Goal: Task Accomplishment & Management: Manage account settings

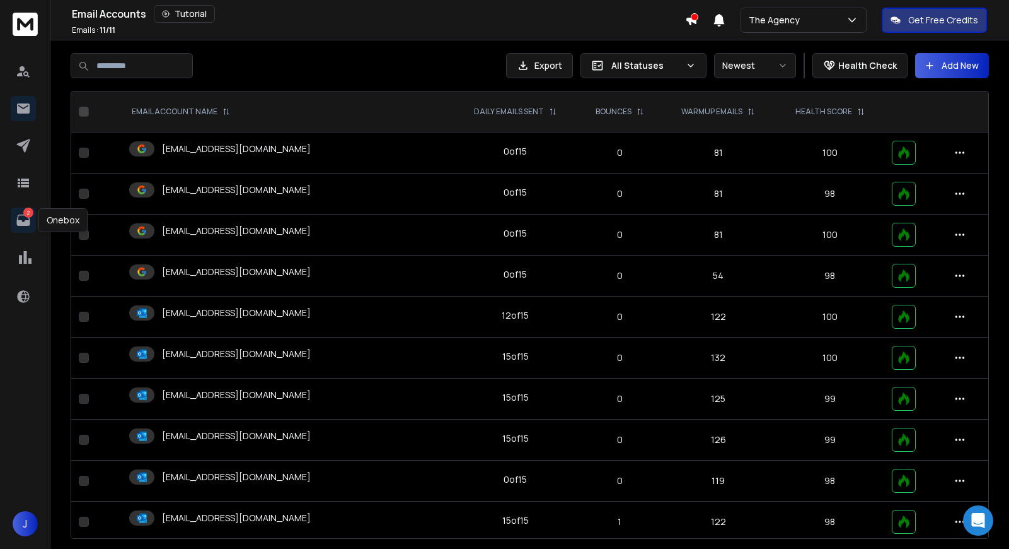
click at [28, 220] on icon at bounding box center [23, 219] width 15 height 15
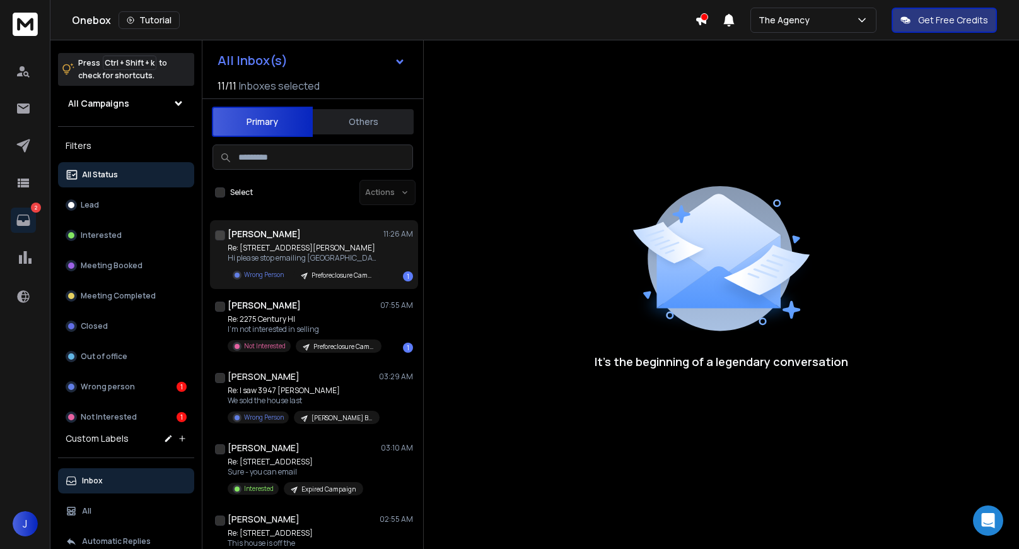
click at [347, 258] on p "Hi please stop emailing [GEOGRAPHIC_DATA]" at bounding box center [303, 258] width 151 height 10
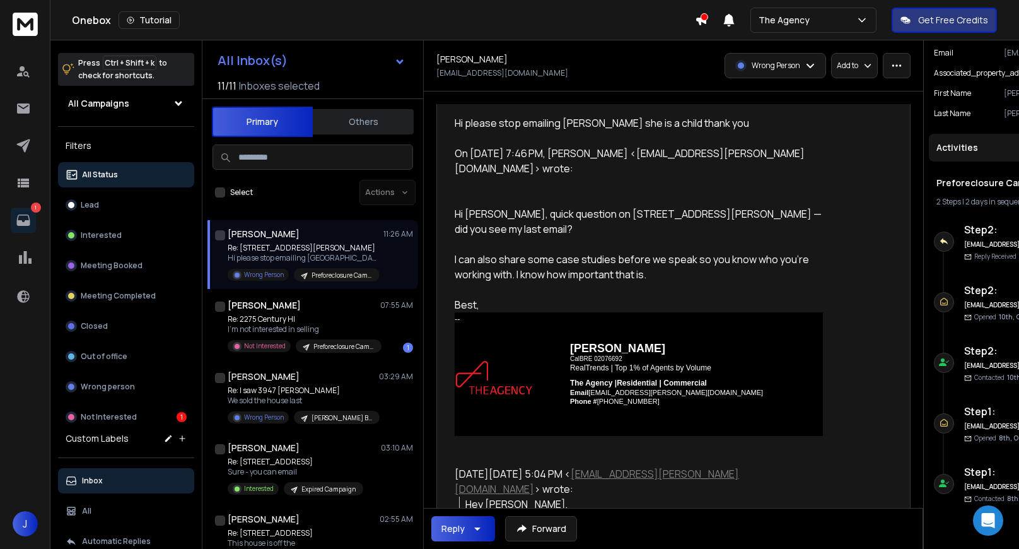
scroll to position [88, 0]
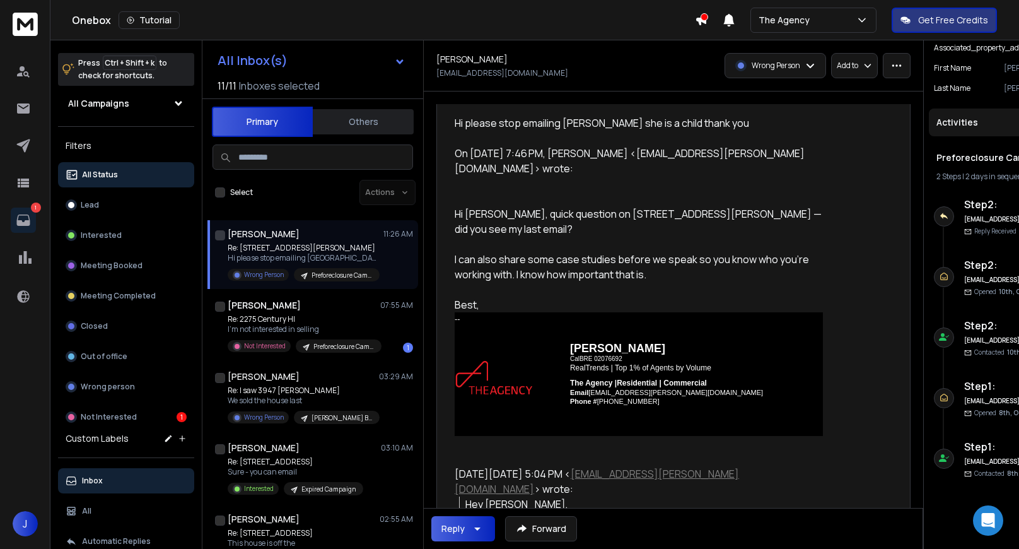
click at [980, 151] on h1 "Preforeclosure Campaign" at bounding box center [1004, 157] width 136 height 13
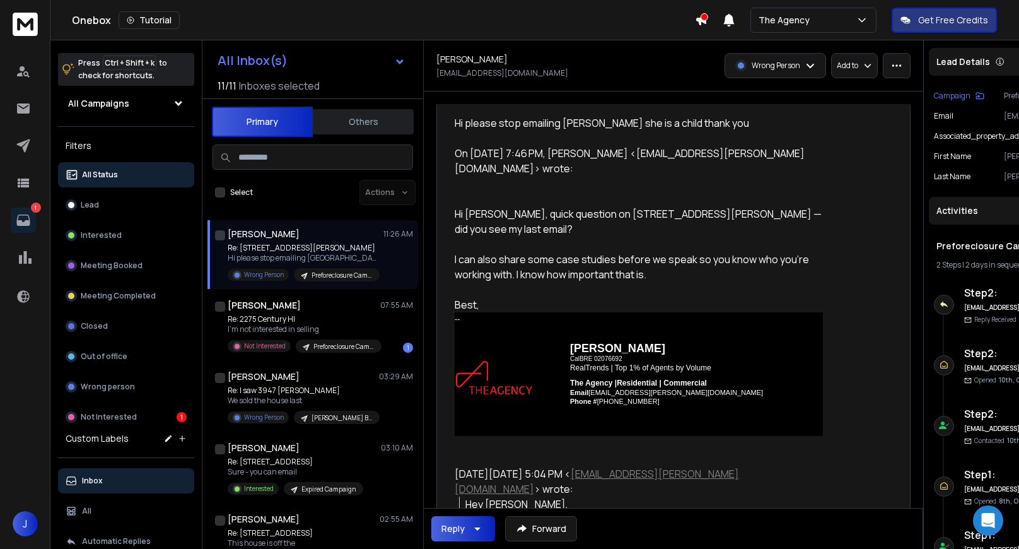
click at [978, 240] on h1 "Preforeclosure Campaign" at bounding box center [1004, 246] width 136 height 13
click at [963, 103] on div "Campaign Preforeclosure Campaign Email martinetaylor@mac.com associated_propert…" at bounding box center [1004, 136] width 151 height 121
click at [963, 98] on p "Campaign" at bounding box center [952, 96] width 37 height 10
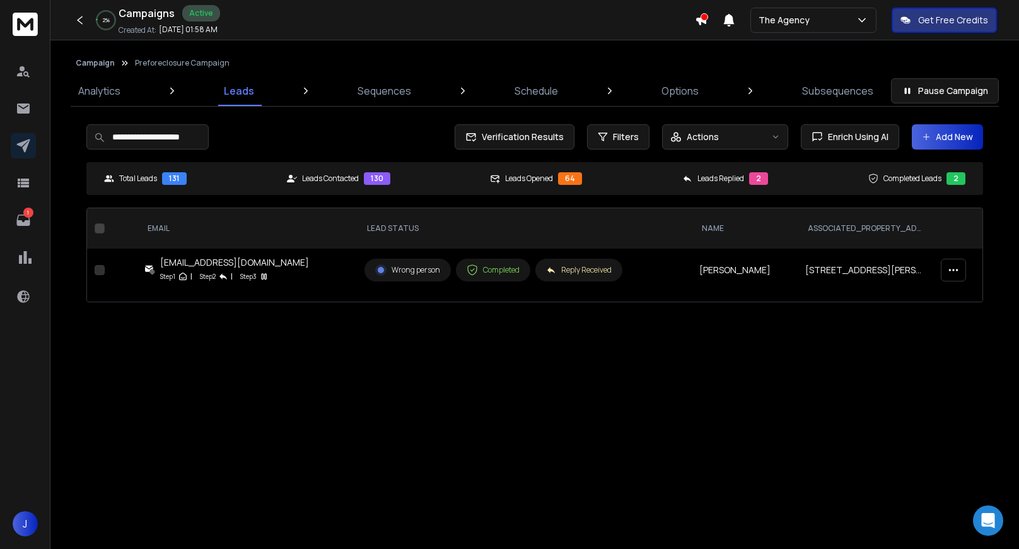
click at [951, 270] on icon "button" at bounding box center [952, 270] width 9 height 2
click at [936, 295] on p "Delete Lead" at bounding box center [933, 297] width 52 height 13
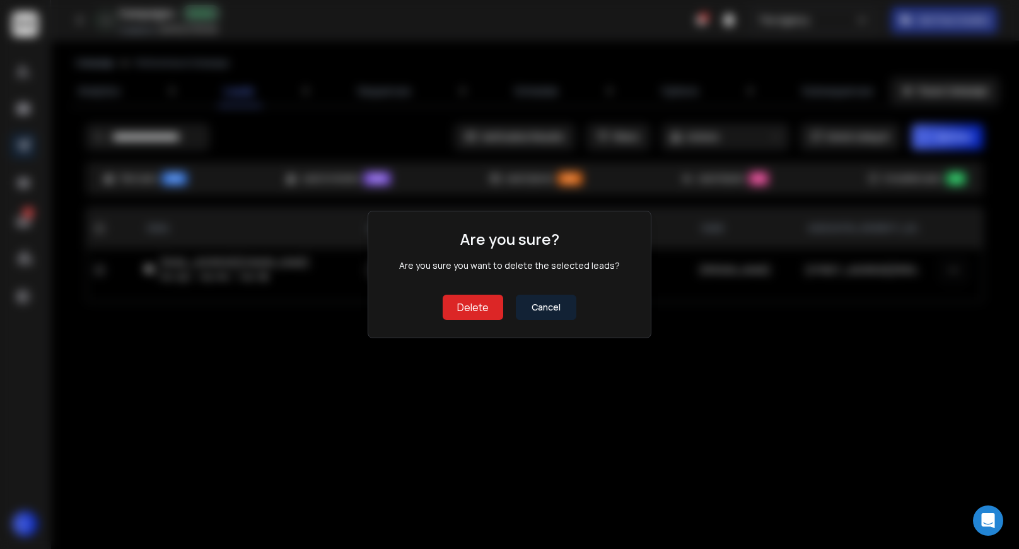
click at [535, 303] on button "Cancel" at bounding box center [546, 306] width 61 height 25
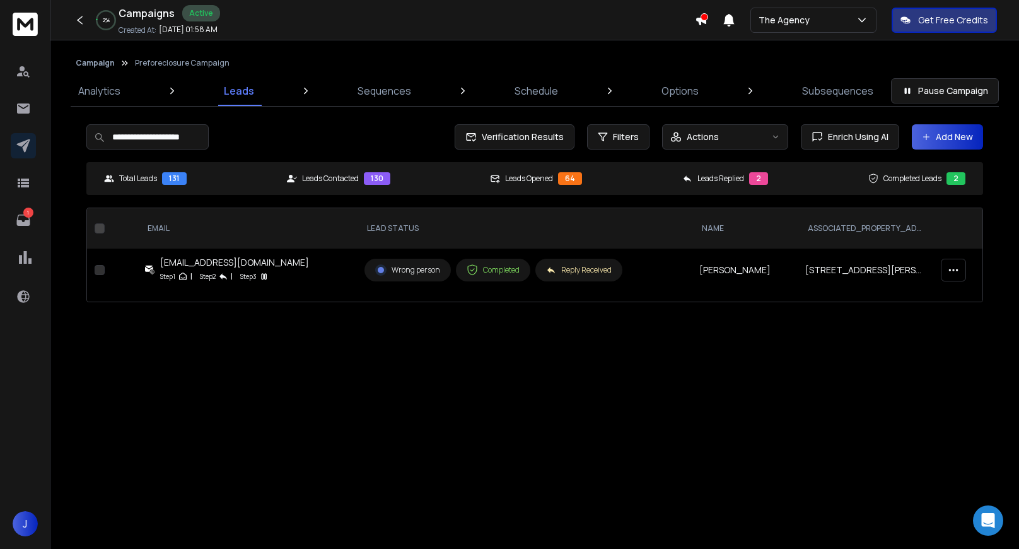
click at [963, 269] on td at bounding box center [958, 269] width 50 height 43
click at [958, 269] on button "button" at bounding box center [953, 269] width 25 height 23
click at [936, 335] on p "Block Lead" at bounding box center [929, 337] width 45 height 13
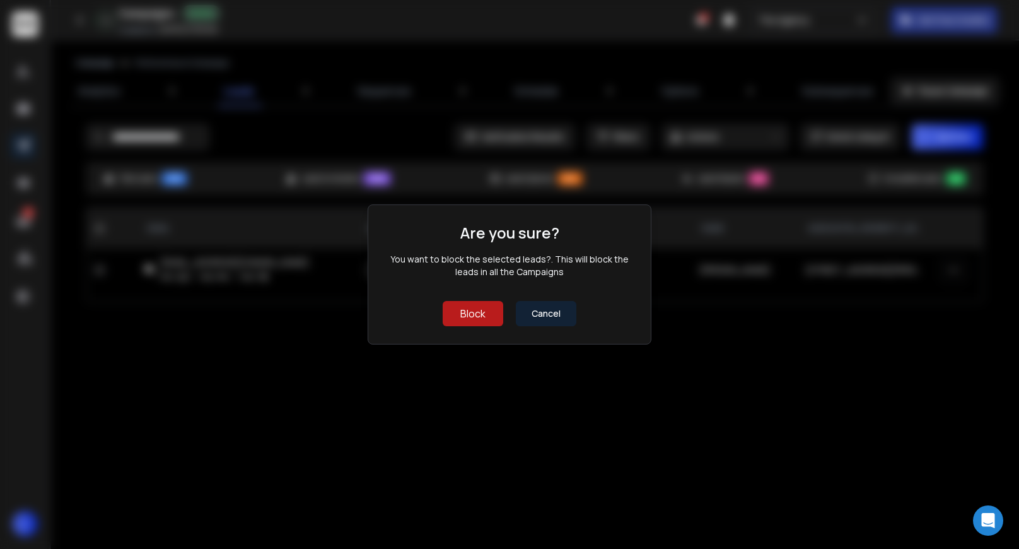
click at [480, 313] on button "Block" at bounding box center [473, 313] width 61 height 25
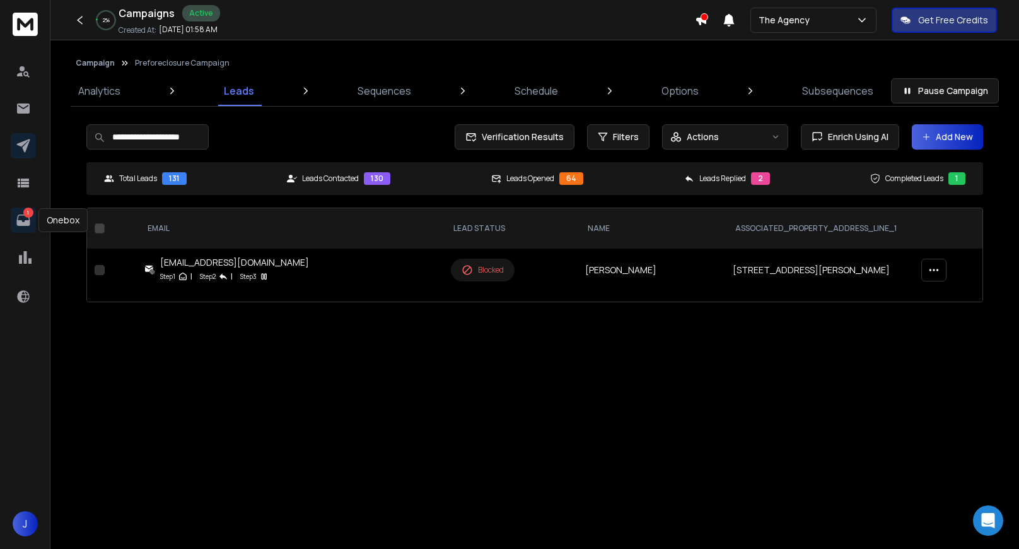
click at [26, 218] on icon at bounding box center [23, 219] width 15 height 15
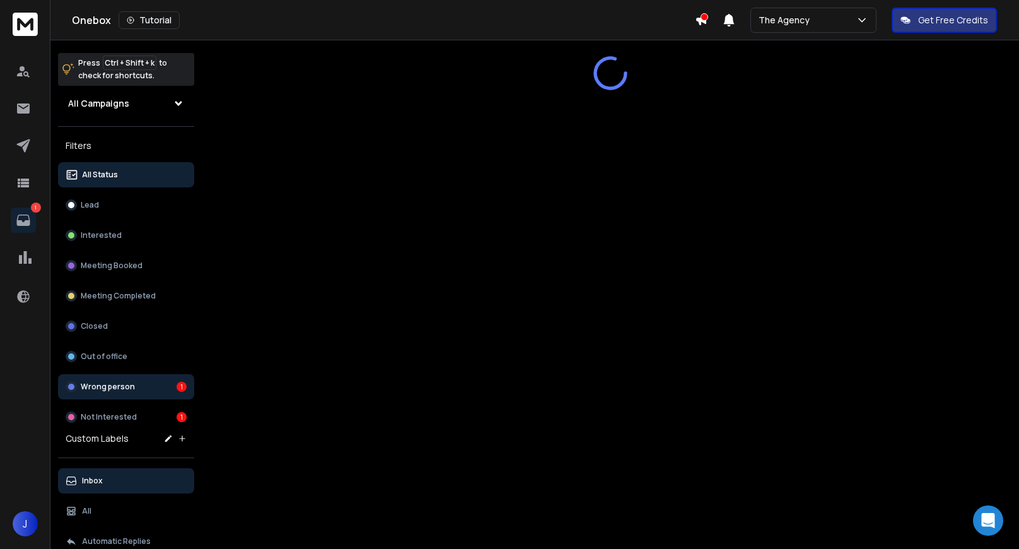
click at [99, 383] on p "Wrong person" at bounding box center [108, 386] width 54 height 10
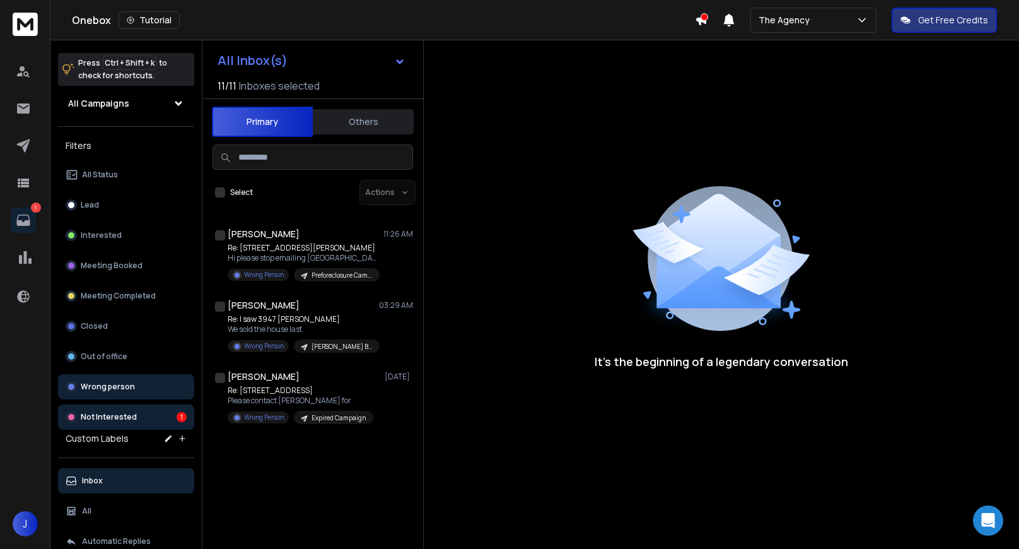
click at [112, 419] on p "Not Interested" at bounding box center [109, 417] width 56 height 10
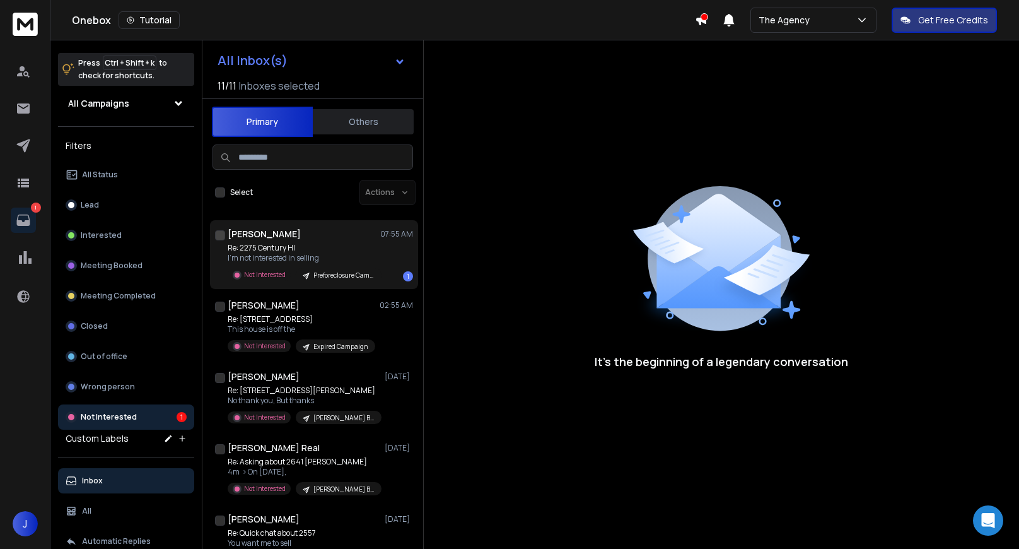
click at [324, 238] on div "behnam g.nejad 07:55 AM" at bounding box center [320, 234] width 185 height 13
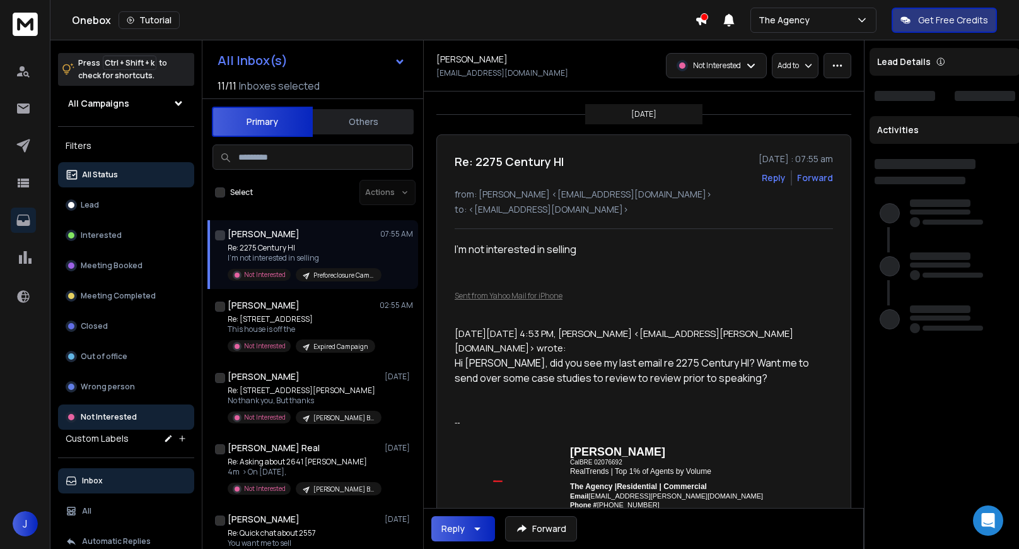
click at [113, 180] on div "All Status" at bounding box center [92, 174] width 52 height 13
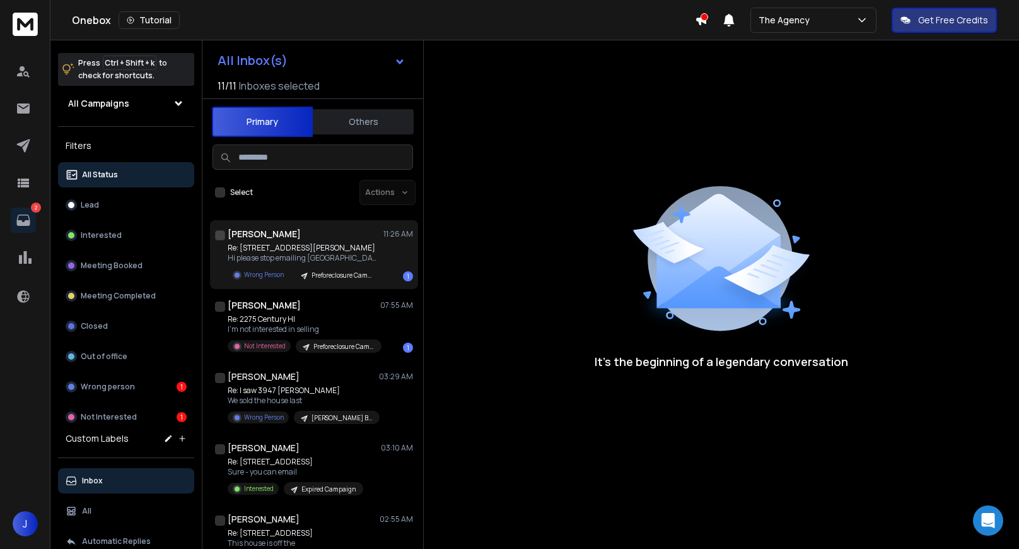
click at [318, 237] on div "Martine Capalbo 11:26 AM" at bounding box center [320, 234] width 185 height 13
